Goal: Task Accomplishment & Management: Manage account settings

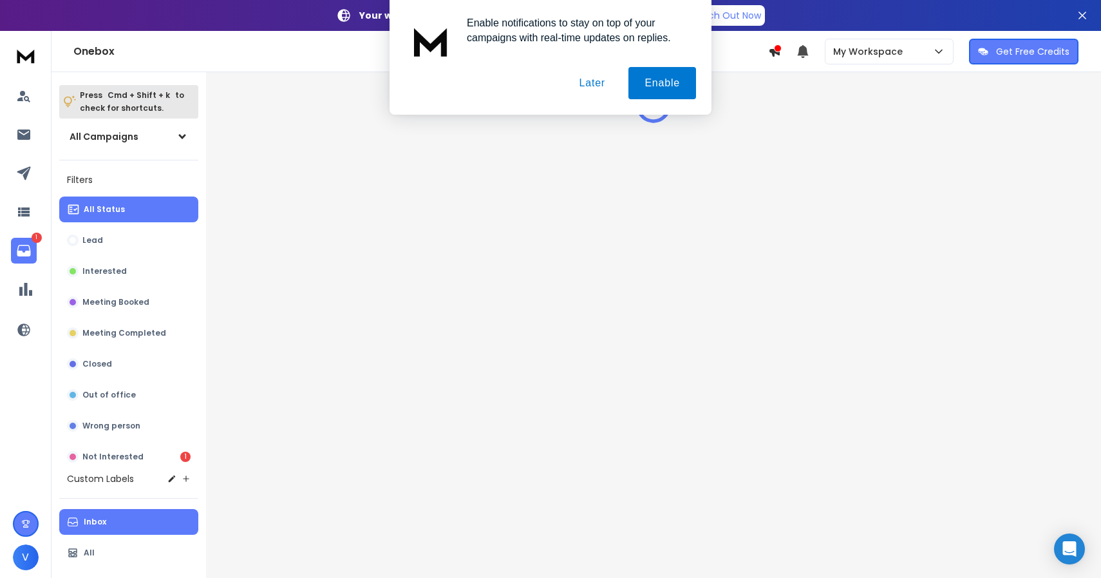
click at [601, 82] on button "Later" at bounding box center [592, 83] width 58 height 32
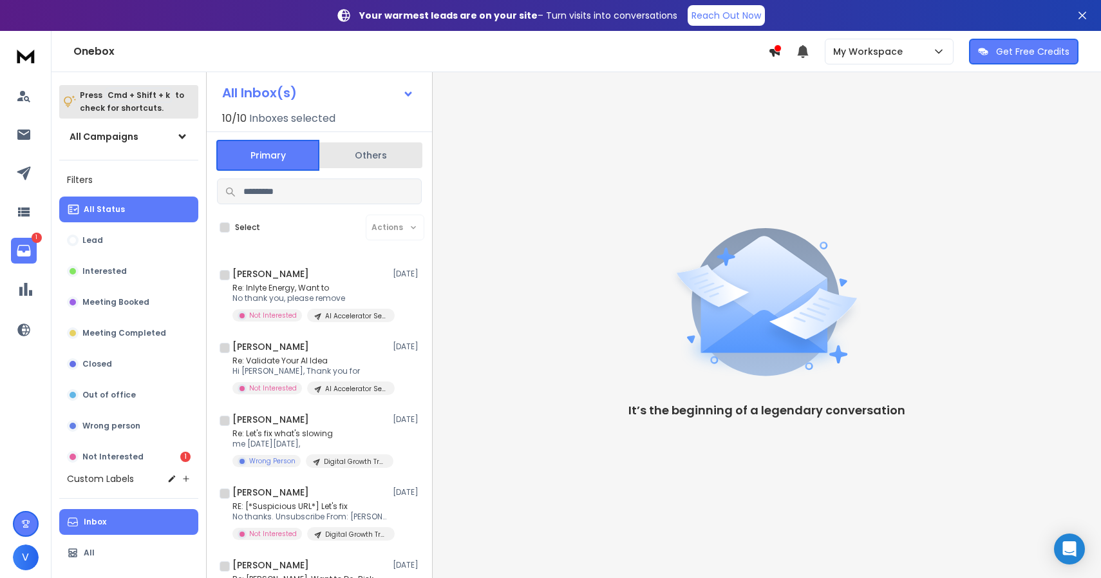
scroll to position [144, 0]
click at [22, 255] on icon at bounding box center [24, 251] width 14 height 12
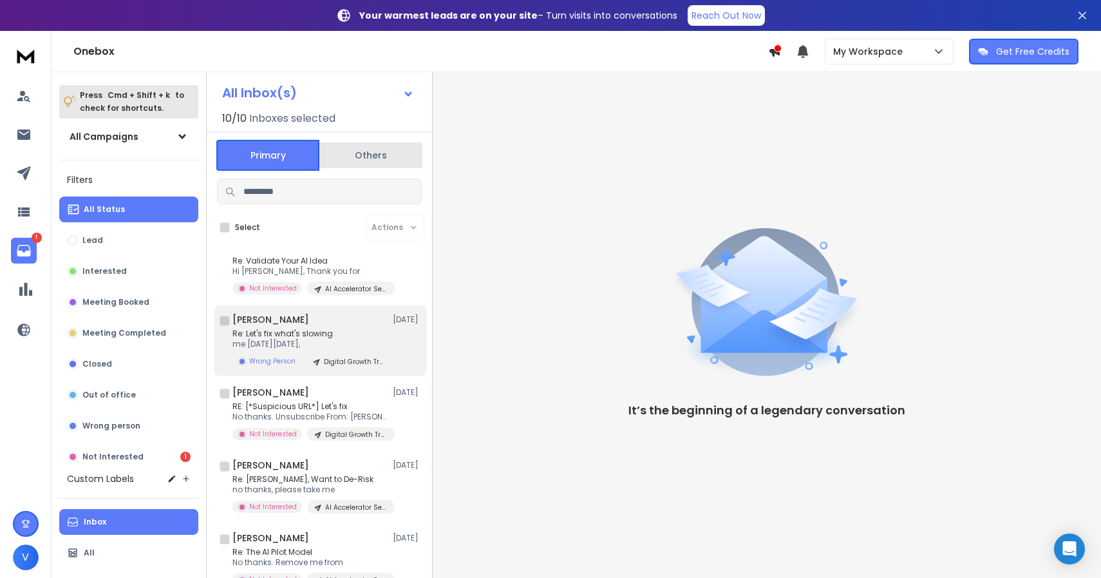
scroll to position [0, 0]
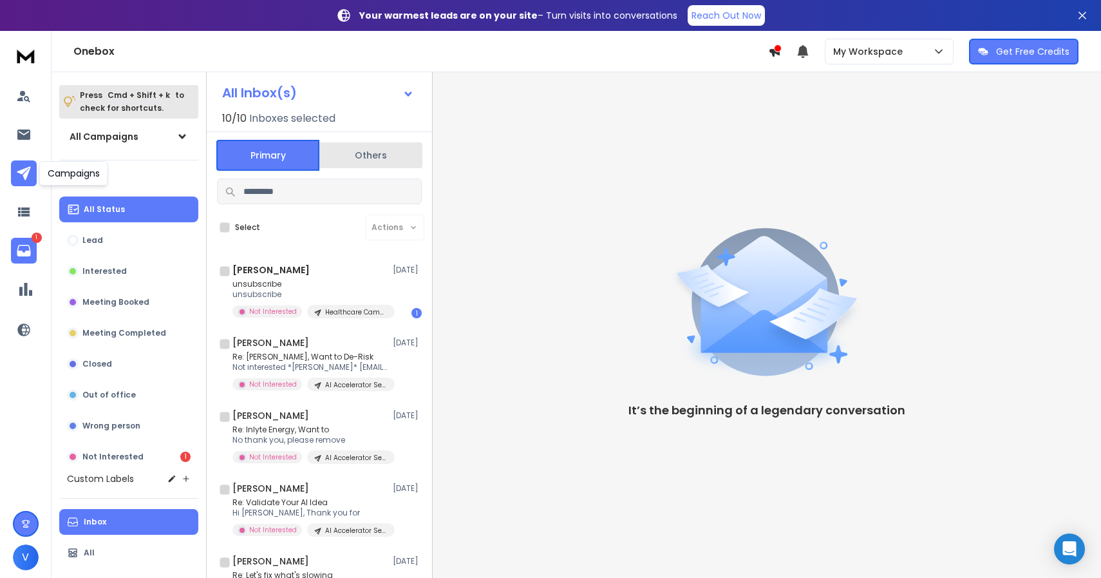
click at [30, 180] on icon at bounding box center [23, 172] width 15 height 15
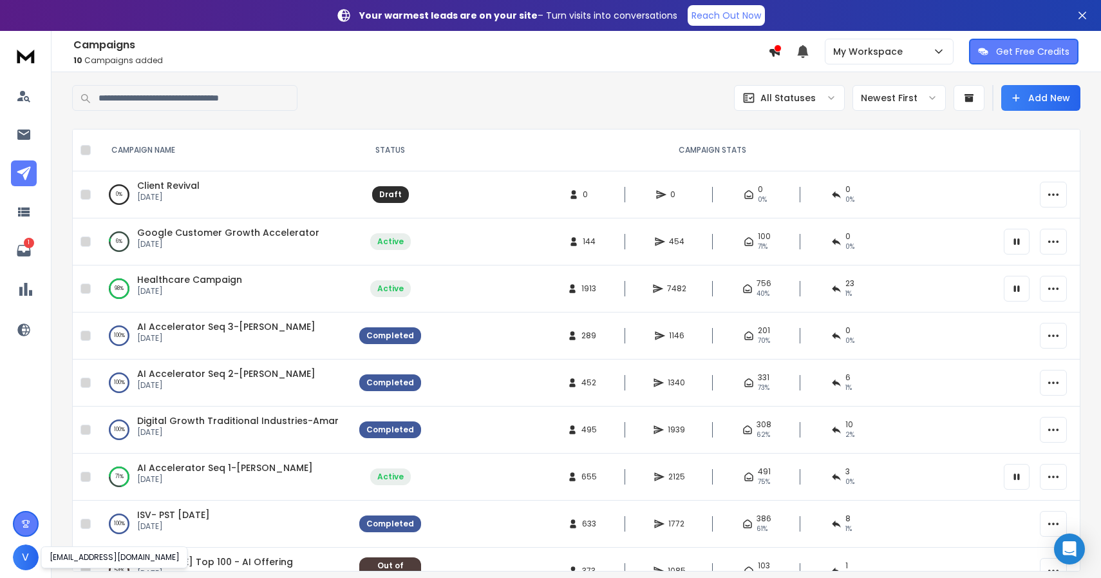
click at [24, 561] on span "V" at bounding box center [26, 557] width 26 height 26
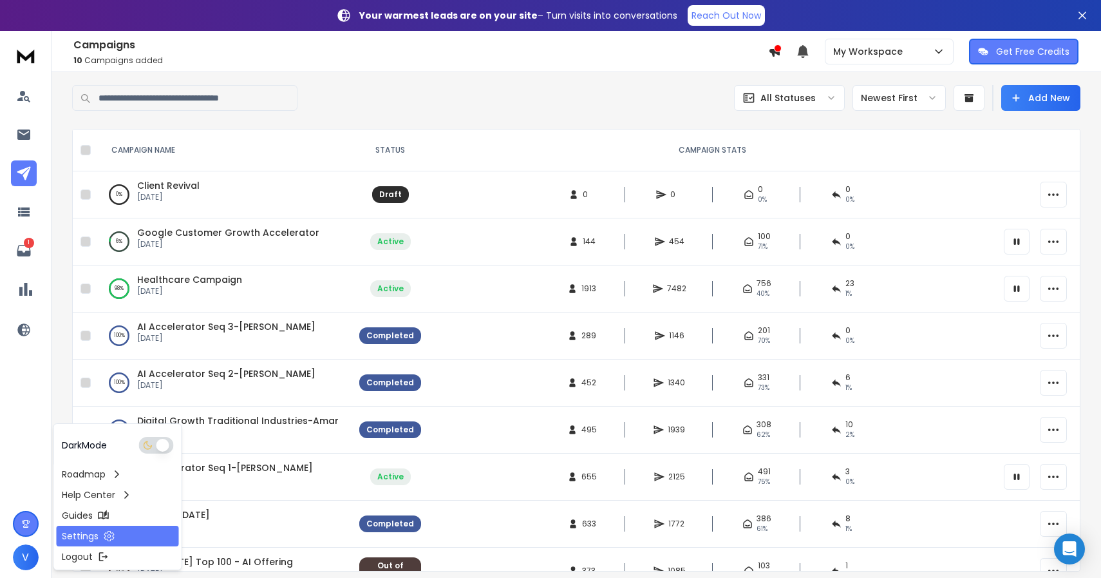
click at [90, 527] on div "Settings" at bounding box center [118, 535] width 122 height 21
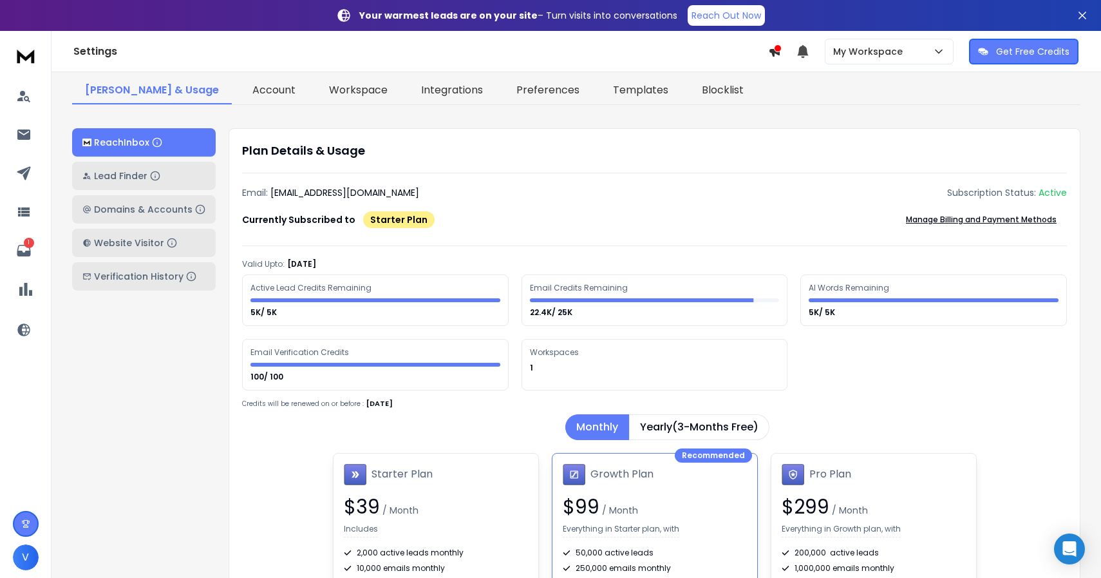
click at [1015, 223] on p "Manage Billing and Payment Methods" at bounding box center [981, 219] width 151 height 10
click at [994, 213] on button "Manage Billing and Payment Methods" at bounding box center [981, 220] width 171 height 26
